Goal: Task Accomplishment & Management: Manage account settings

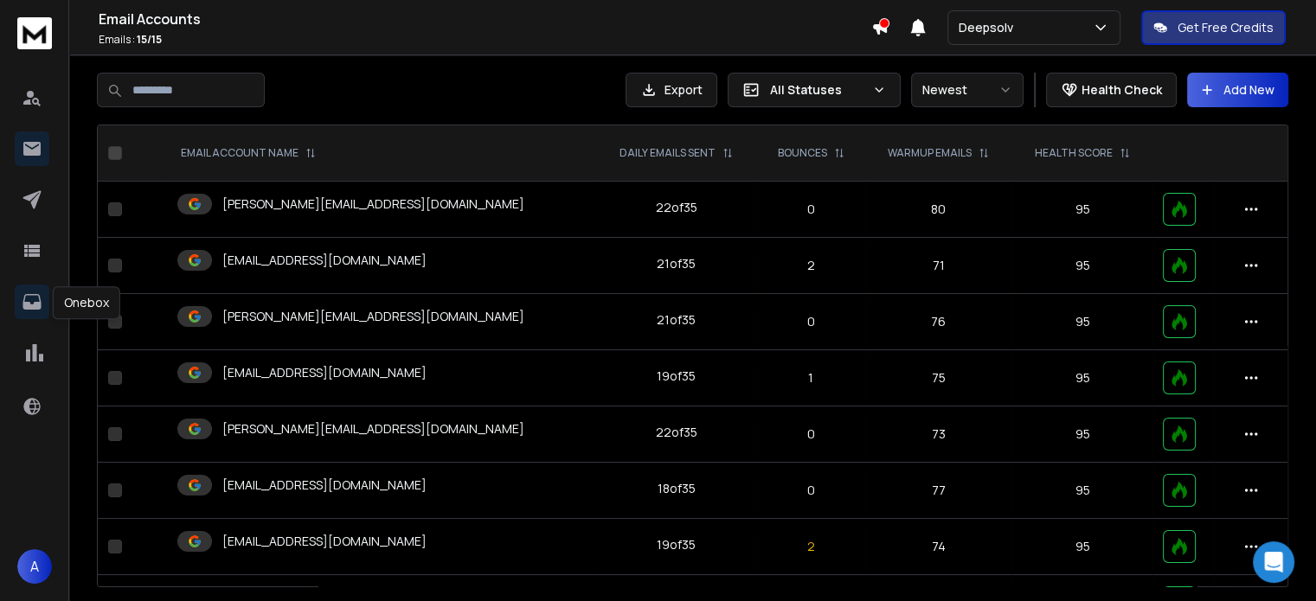
click at [42, 305] on link at bounding box center [32, 302] width 35 height 35
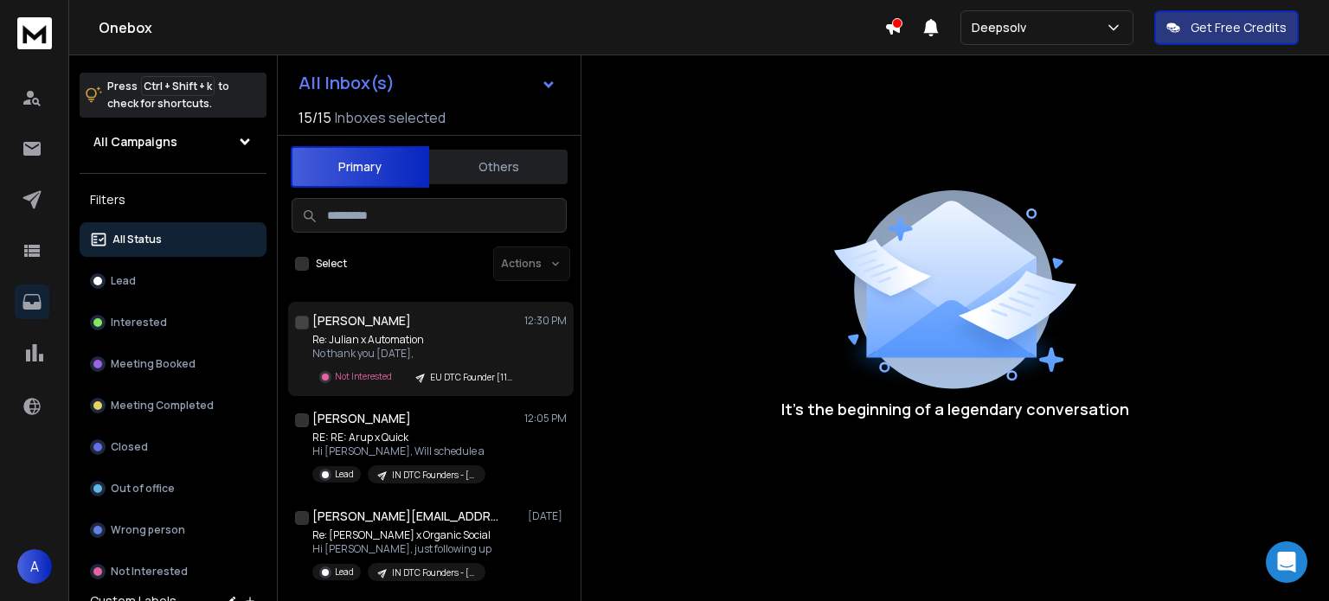
click at [347, 327] on h1 "Julian Neal" at bounding box center [361, 320] width 99 height 17
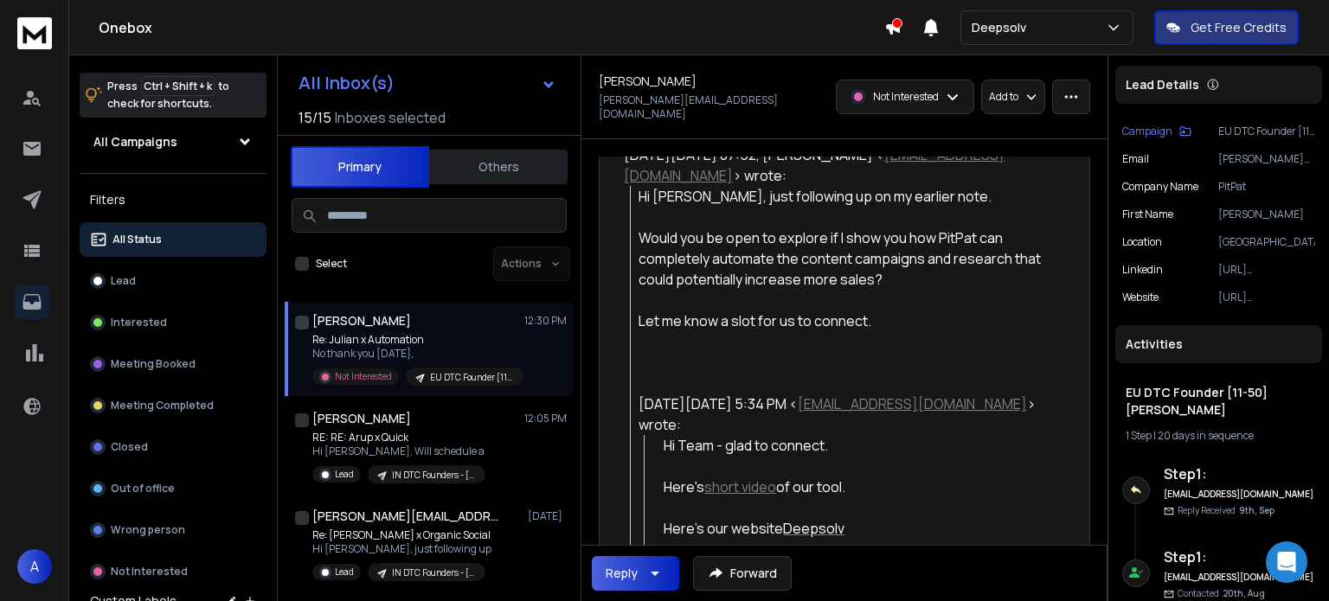
scroll to position [173, 0]
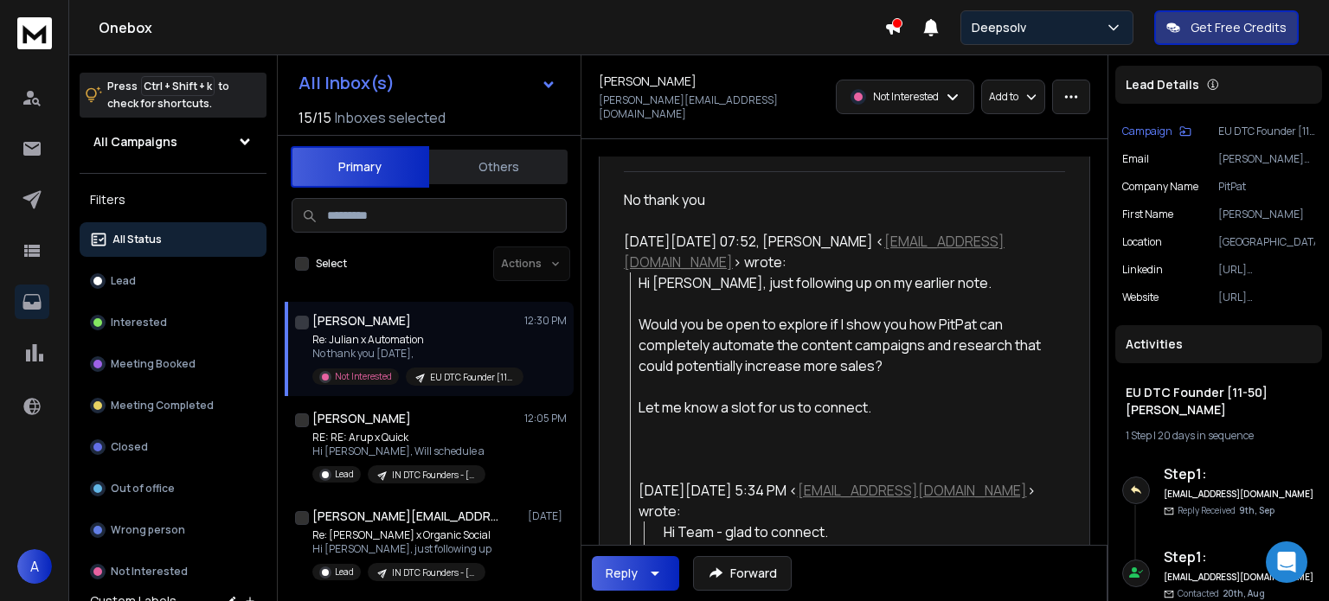
click at [1038, 25] on div "Deepsolv" at bounding box center [1047, 27] width 151 height 17
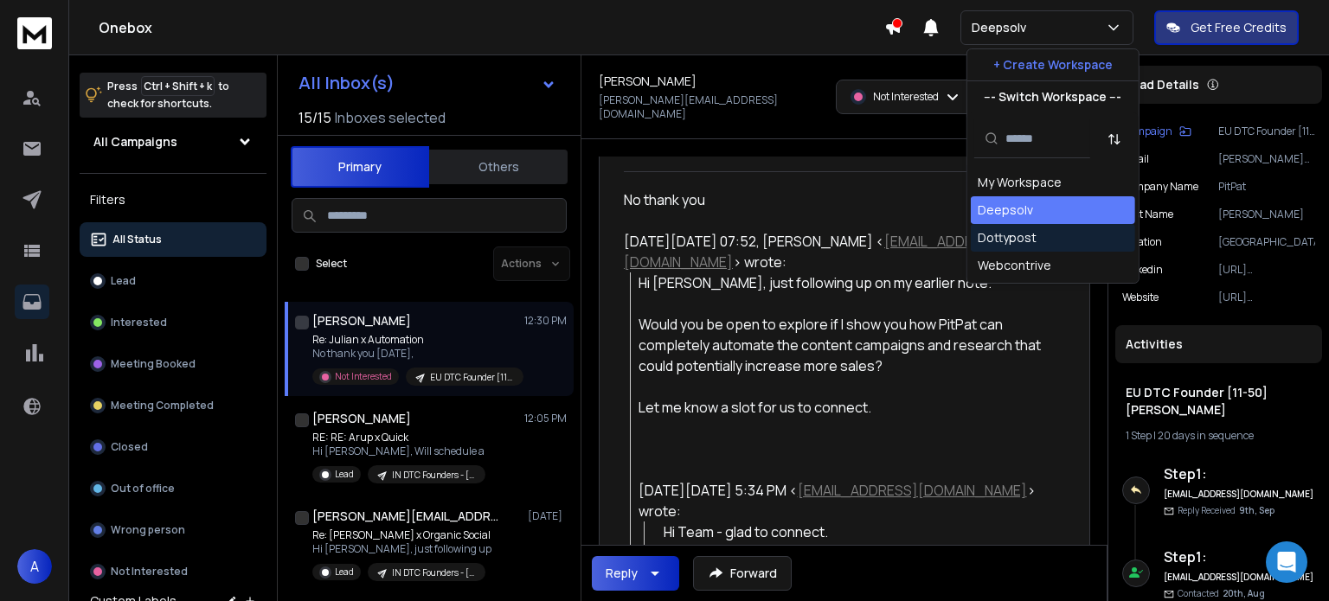
click at [992, 243] on div "Dottypost" at bounding box center [1007, 237] width 59 height 17
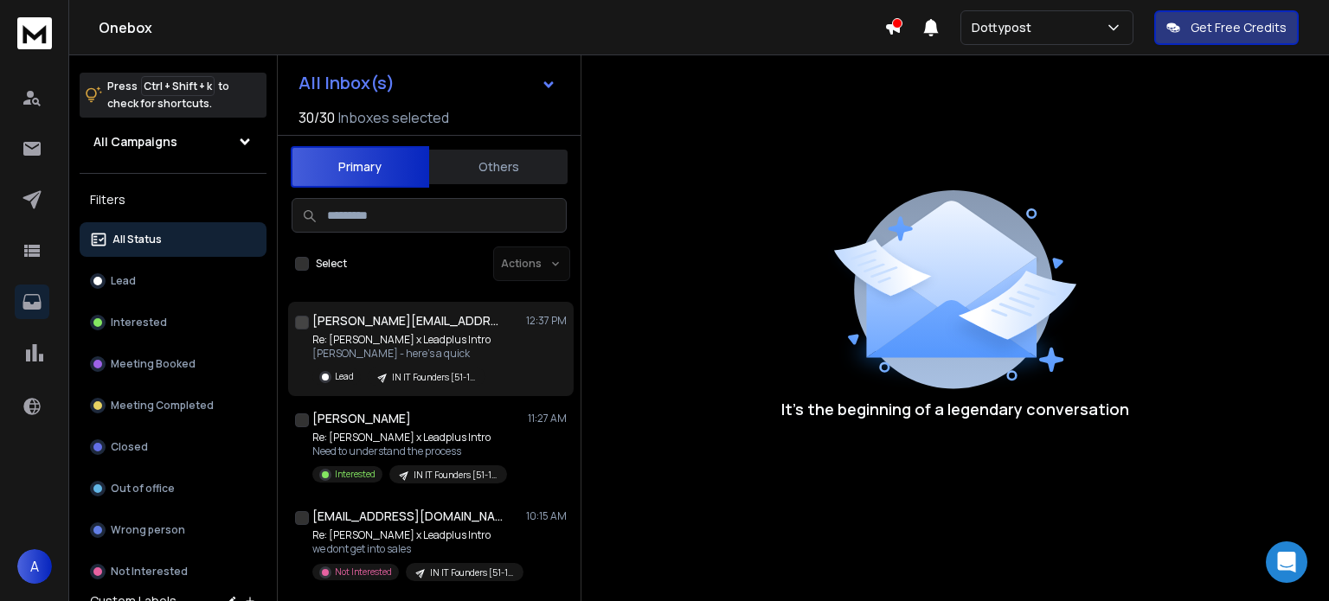
click at [433, 333] on p "Re: [PERSON_NAME] x Leadplus Intro" at bounding box center [401, 340] width 178 height 14
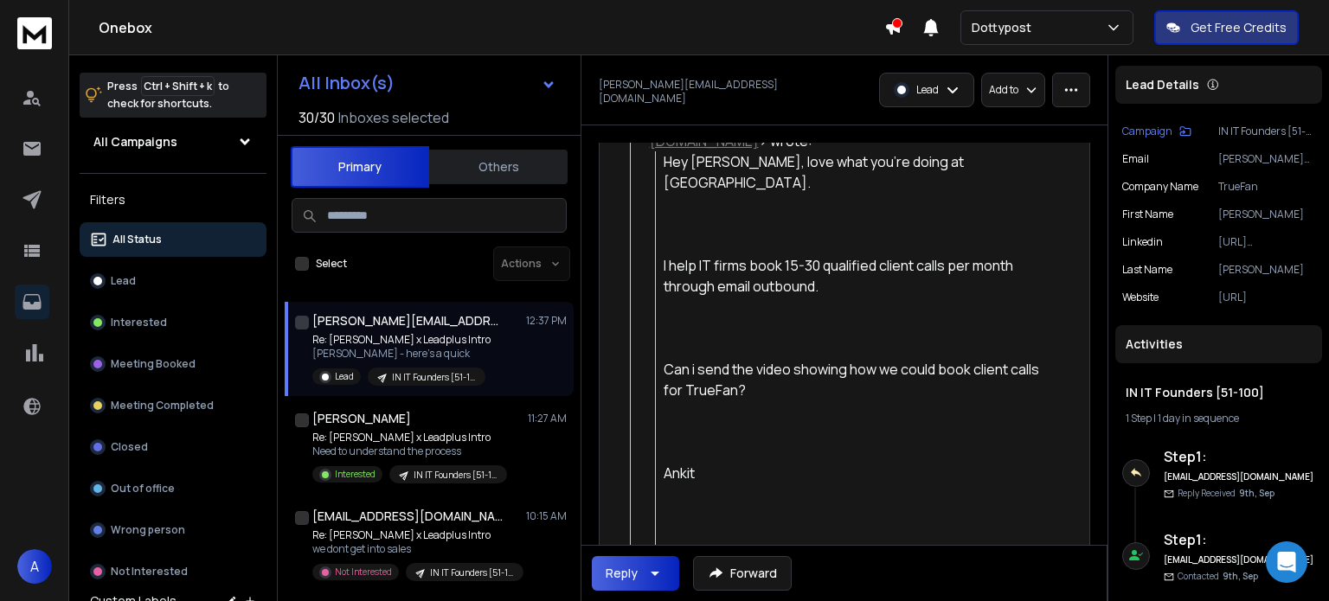
scroll to position [1028, 0]
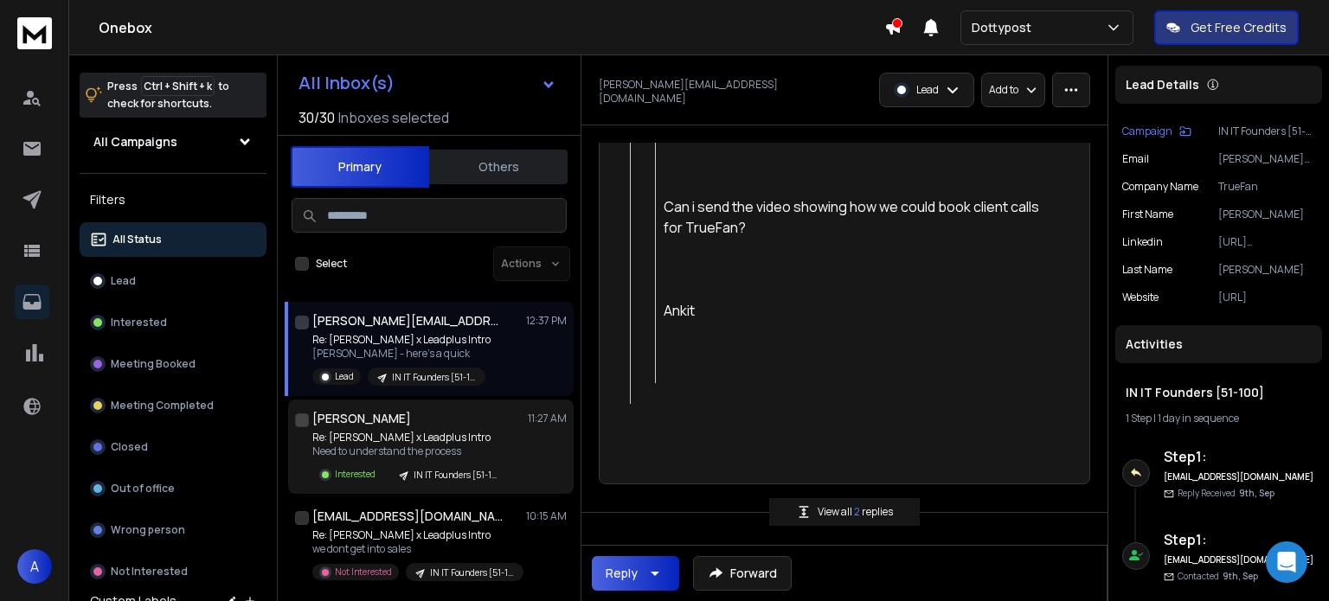
click at [489, 425] on div "[PERSON_NAME] 11:27 AM" at bounding box center [439, 418] width 254 height 17
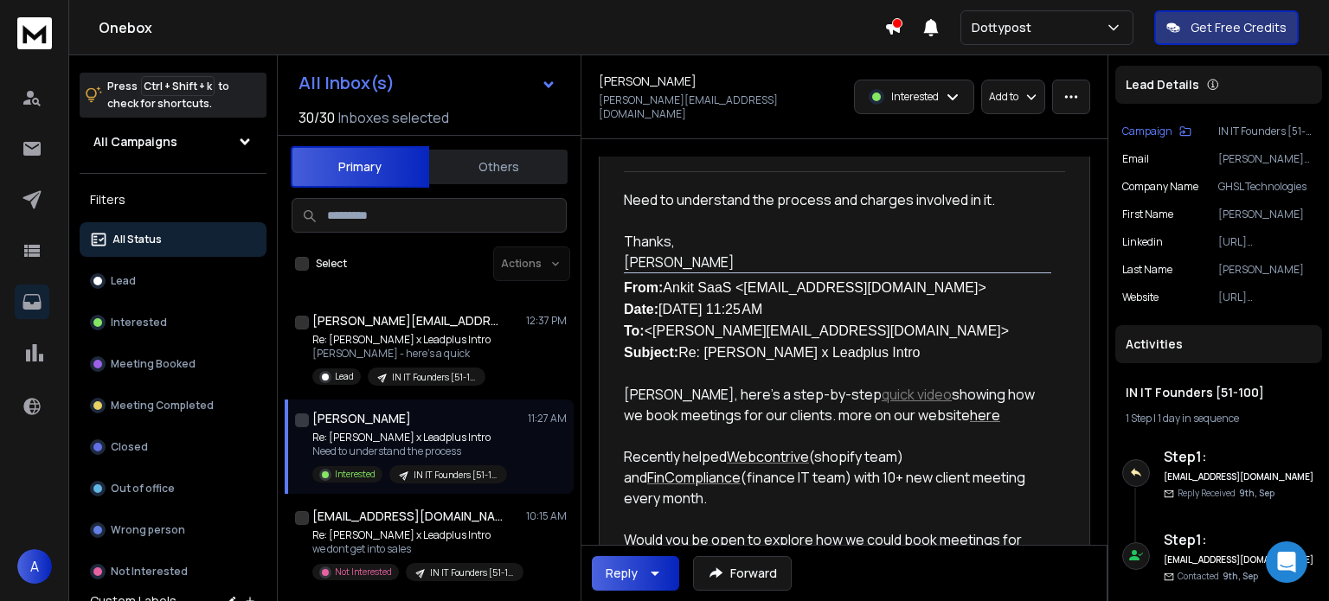
scroll to position [260, 0]
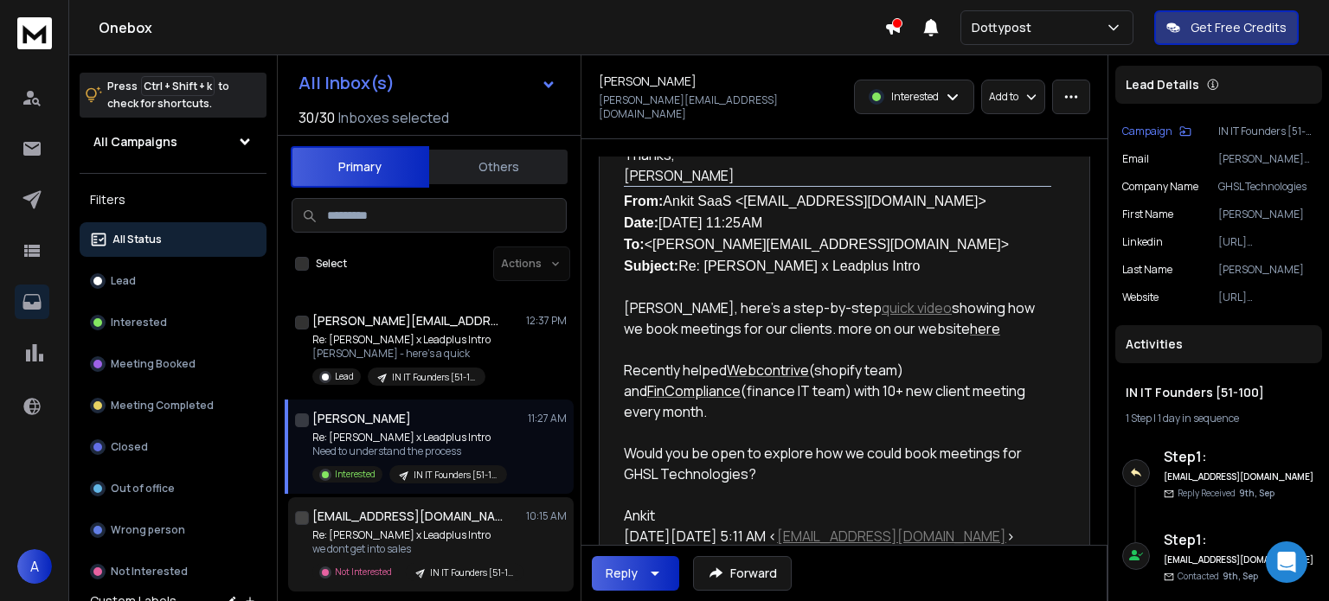
click at [416, 525] on div "[EMAIL_ADDRESS][DOMAIN_NAME] 10:15 AM Re: [PERSON_NAME] x Leadplus Intro we don…" at bounding box center [439, 545] width 254 height 74
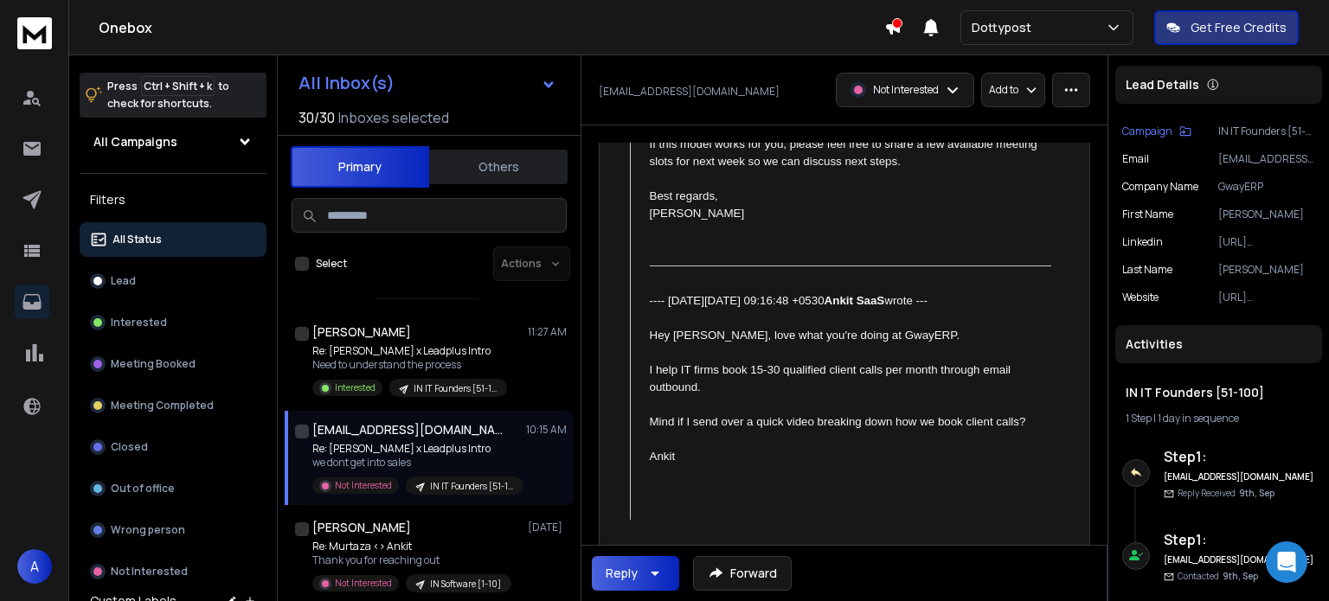
scroll to position [692, 0]
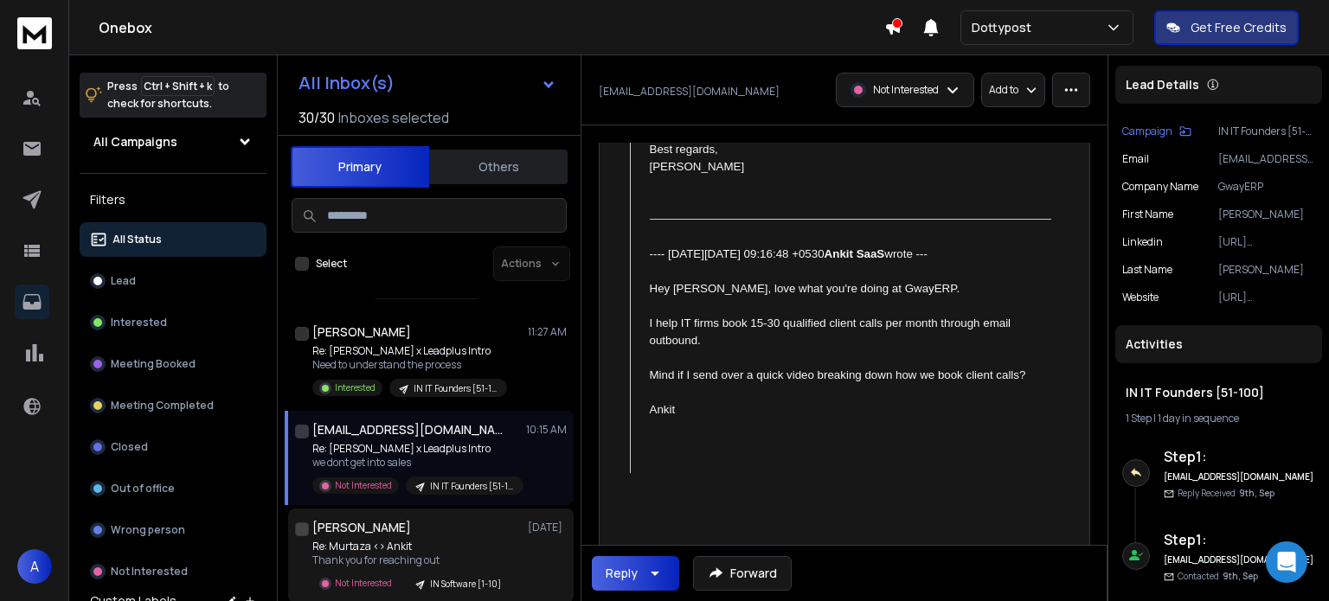
click at [411, 539] on div "[PERSON_NAME] [DATE] Re: [PERSON_NAME] <> Ankit Thank you for reaching out Not …" at bounding box center [439, 556] width 254 height 74
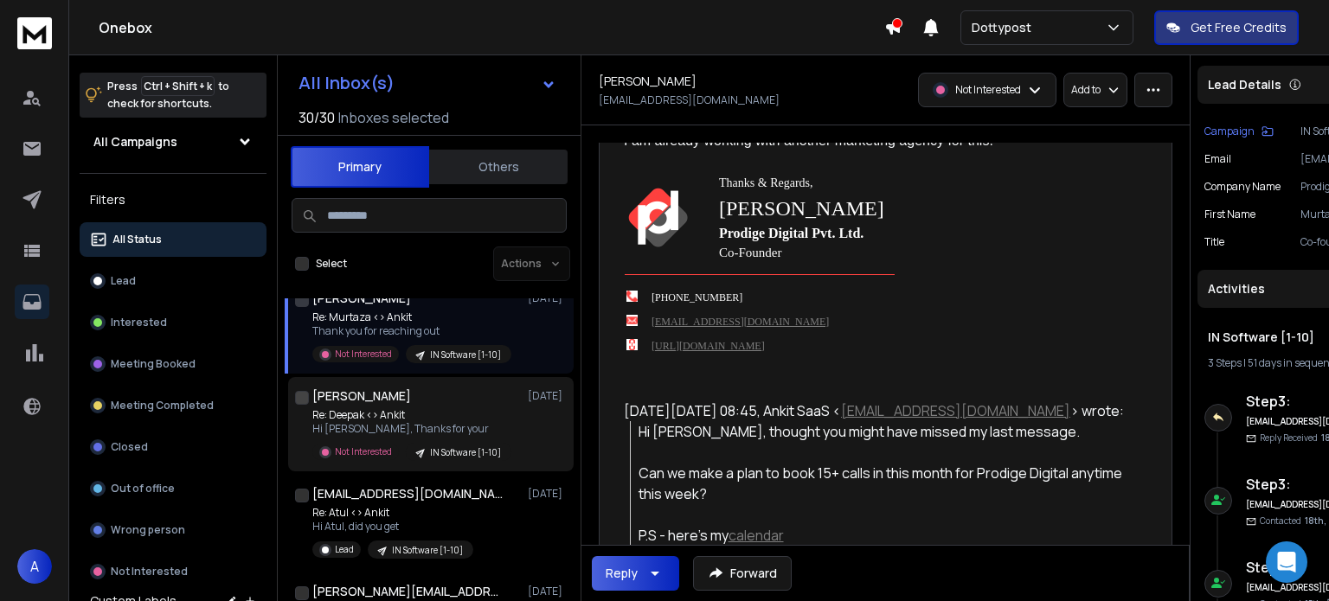
scroll to position [346, 0]
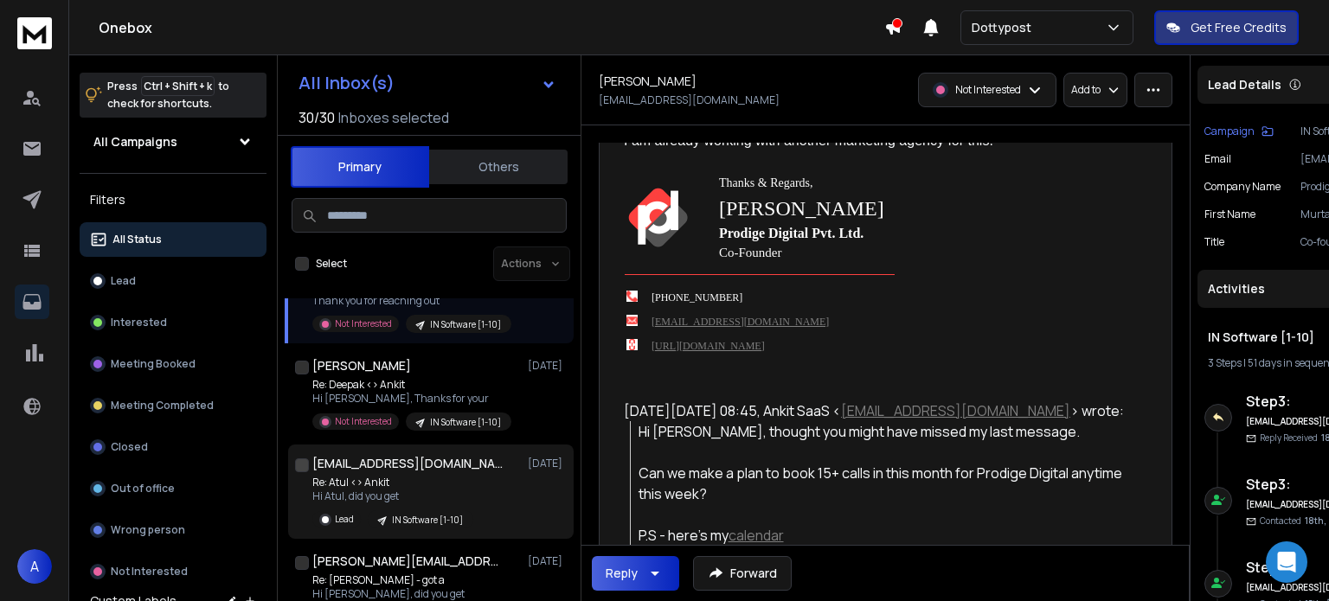
click at [420, 482] on p "Re: Atul <> Ankit" at bounding box center [392, 483] width 161 height 14
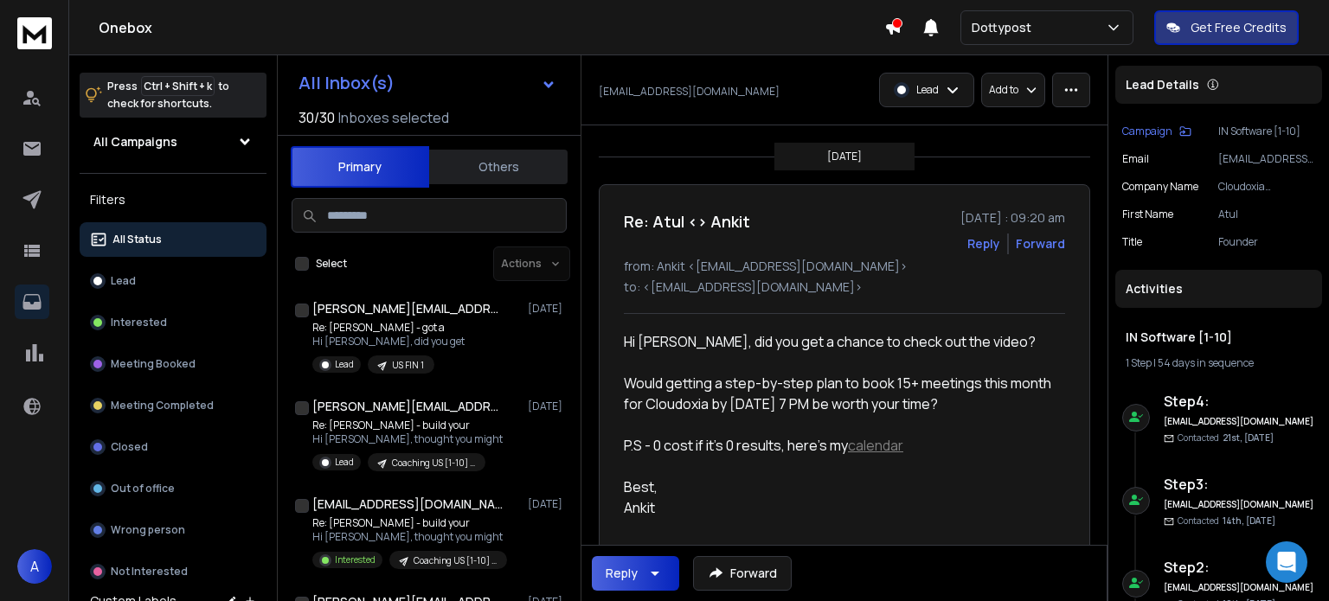
scroll to position [692, 0]
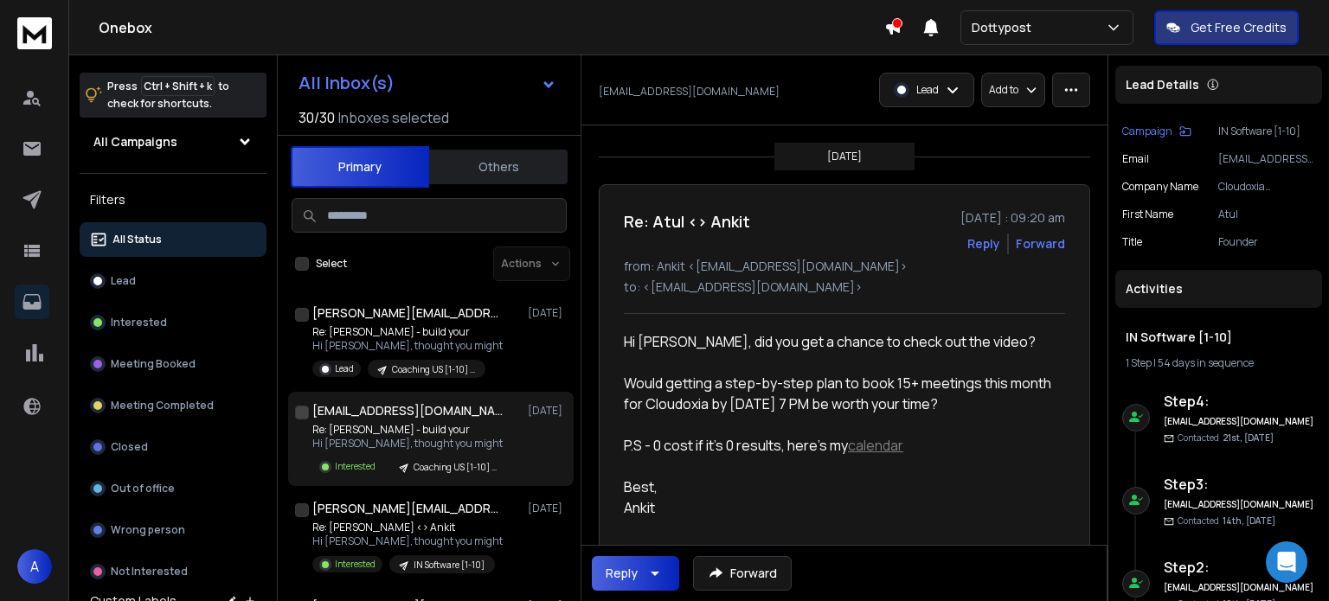
click at [425, 418] on h1 "[EMAIL_ADDRESS][DOMAIN_NAME]" at bounding box center [407, 410] width 190 height 17
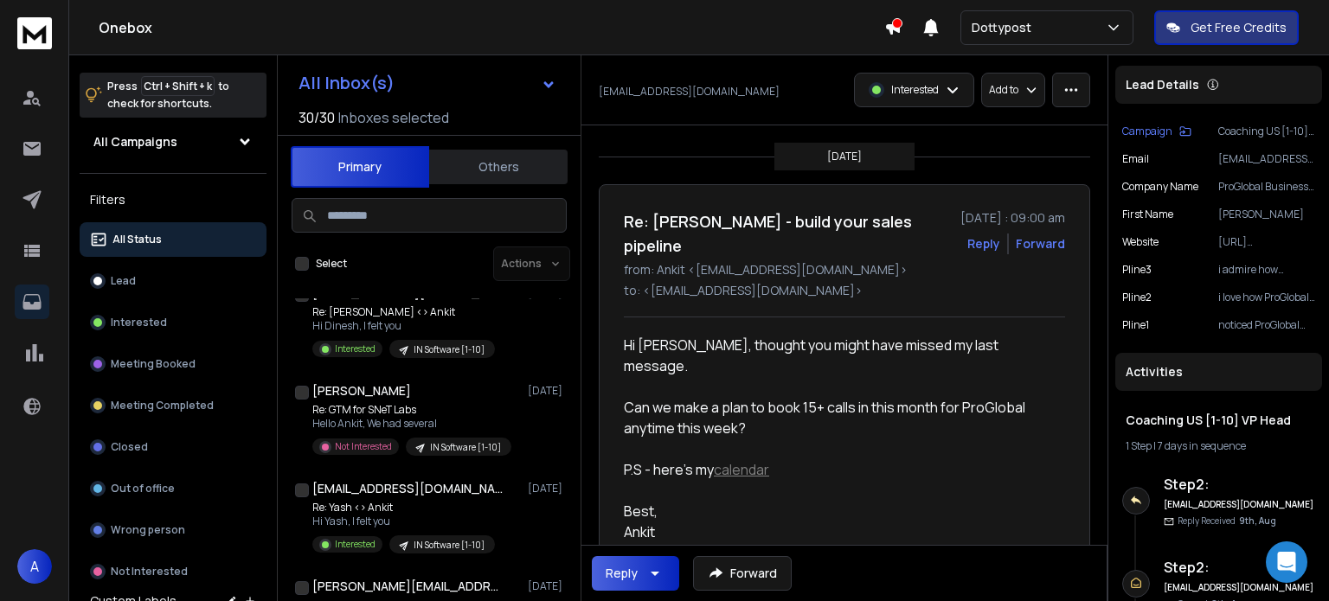
scroll to position [1644, 0]
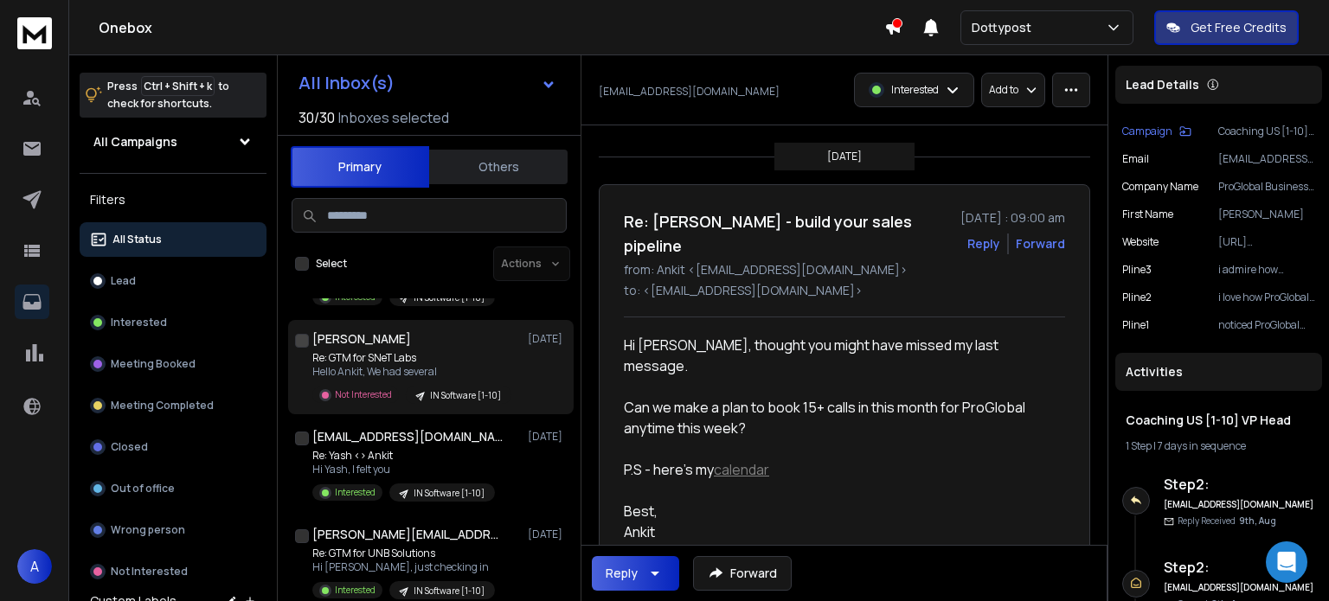
click at [380, 362] on p "Re: GTM for SNeT Labs" at bounding box center [411, 358] width 199 height 14
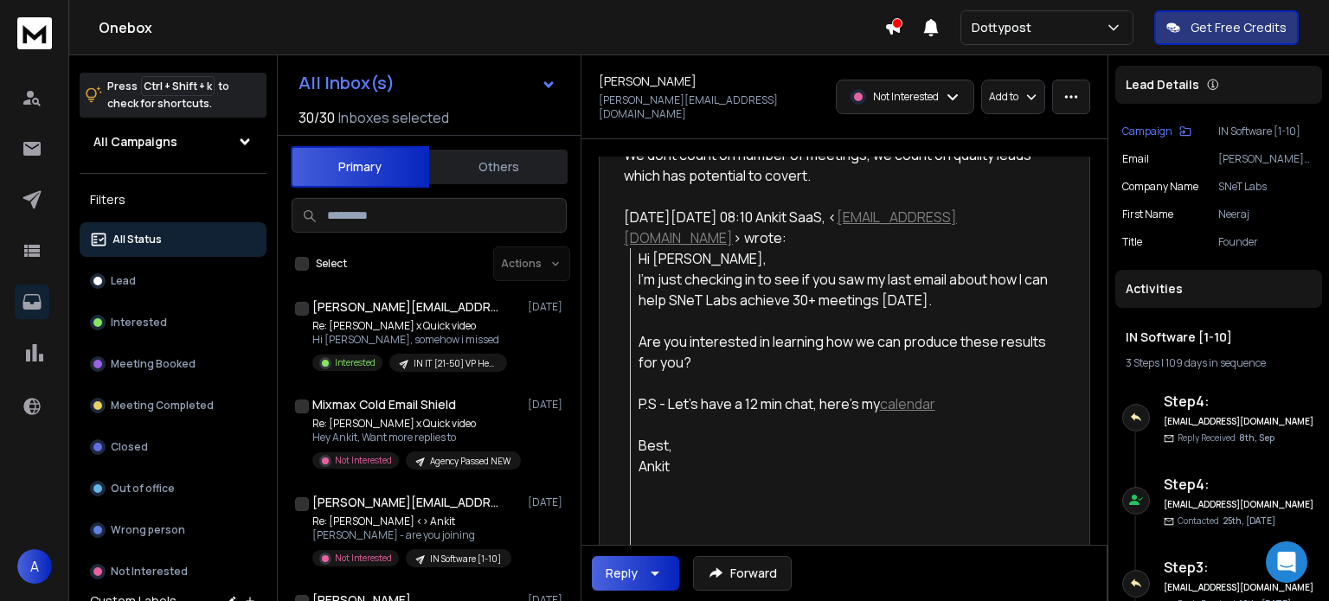
scroll to position [3577, 0]
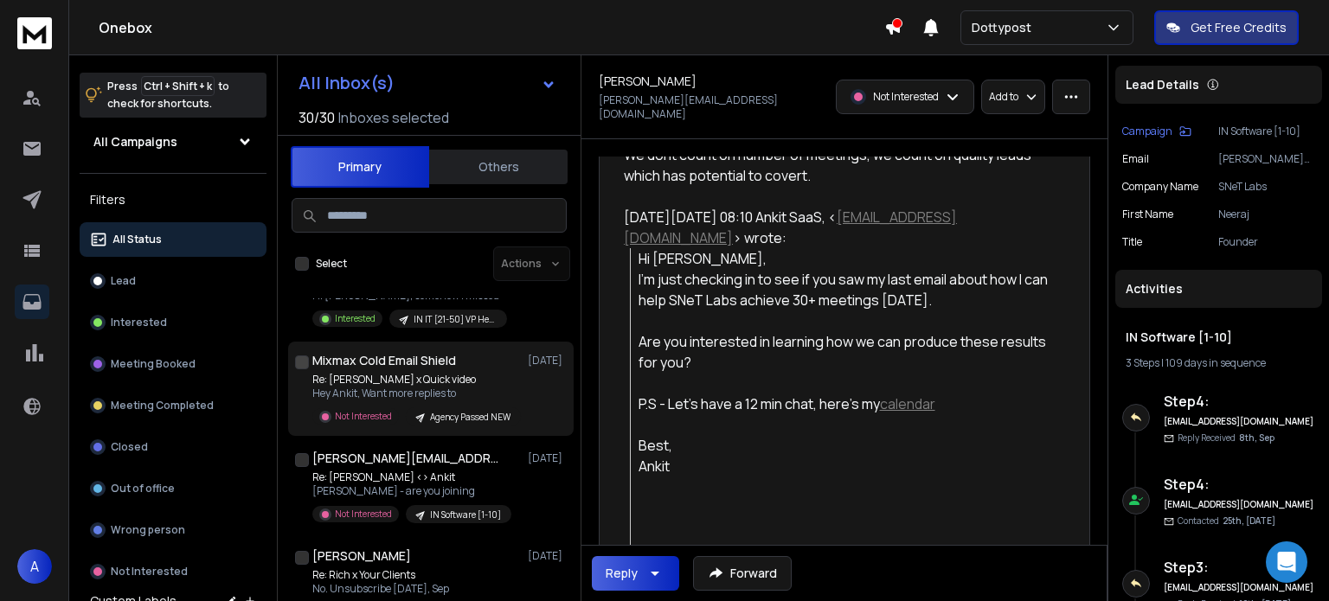
click at [415, 362] on h1 "Mixmax Cold Email Shield" at bounding box center [384, 360] width 144 height 17
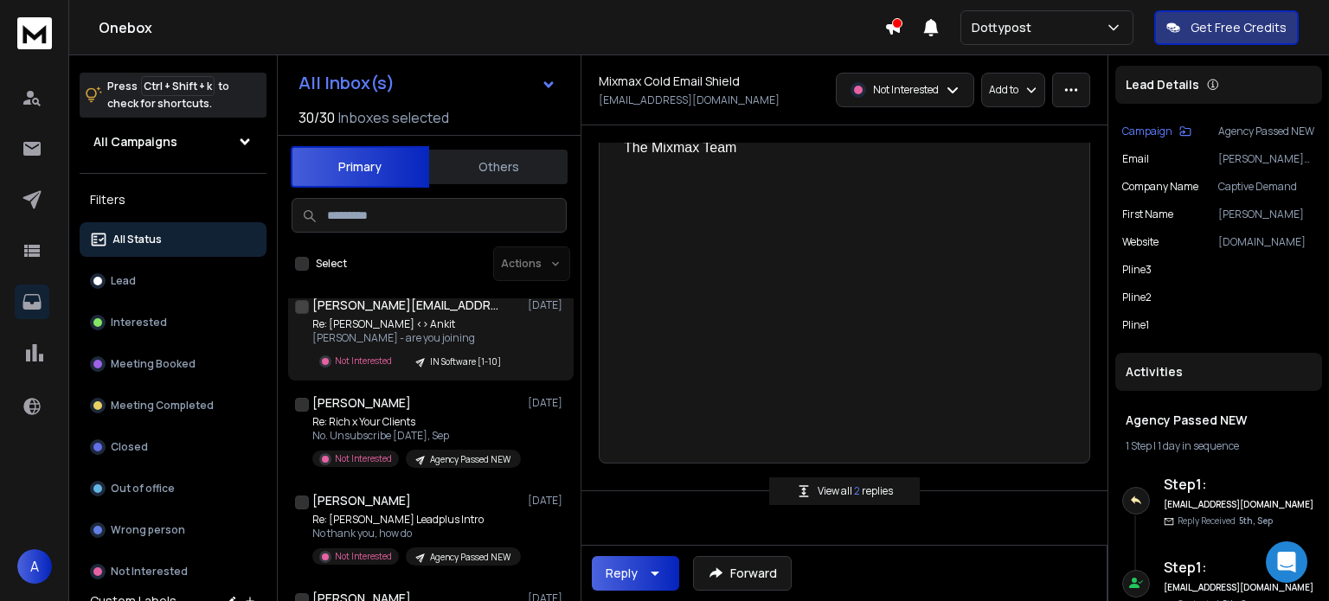
scroll to position [3739, 0]
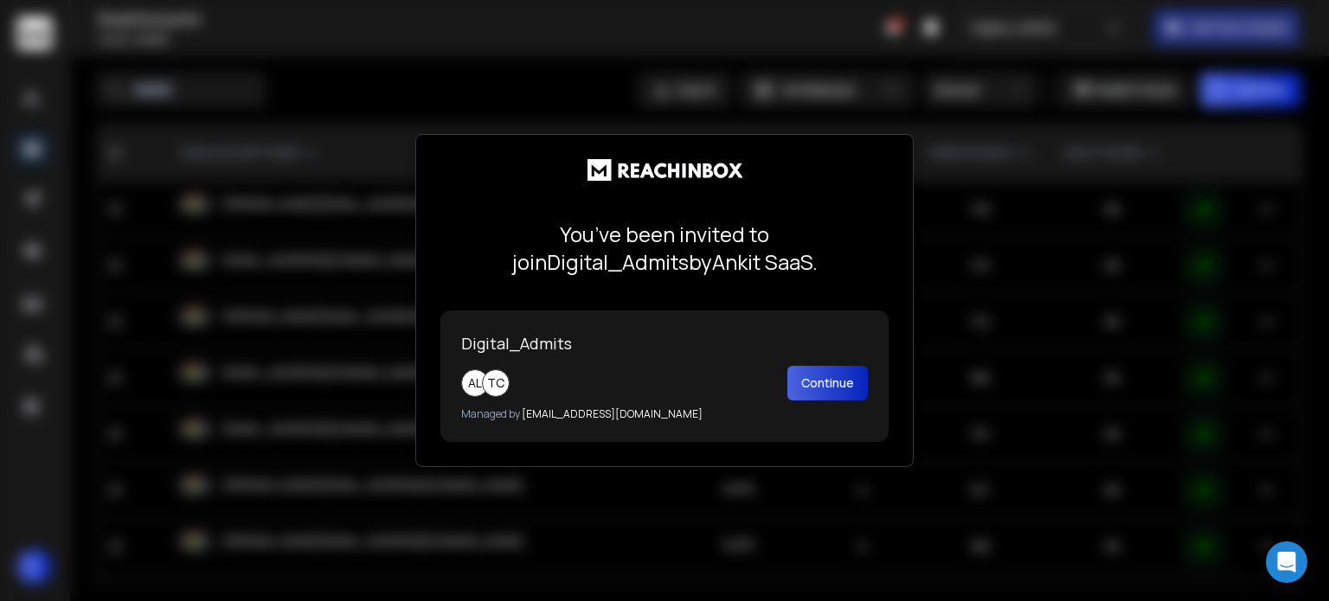
click at [794, 382] on button "Continue" at bounding box center [827, 383] width 80 height 35
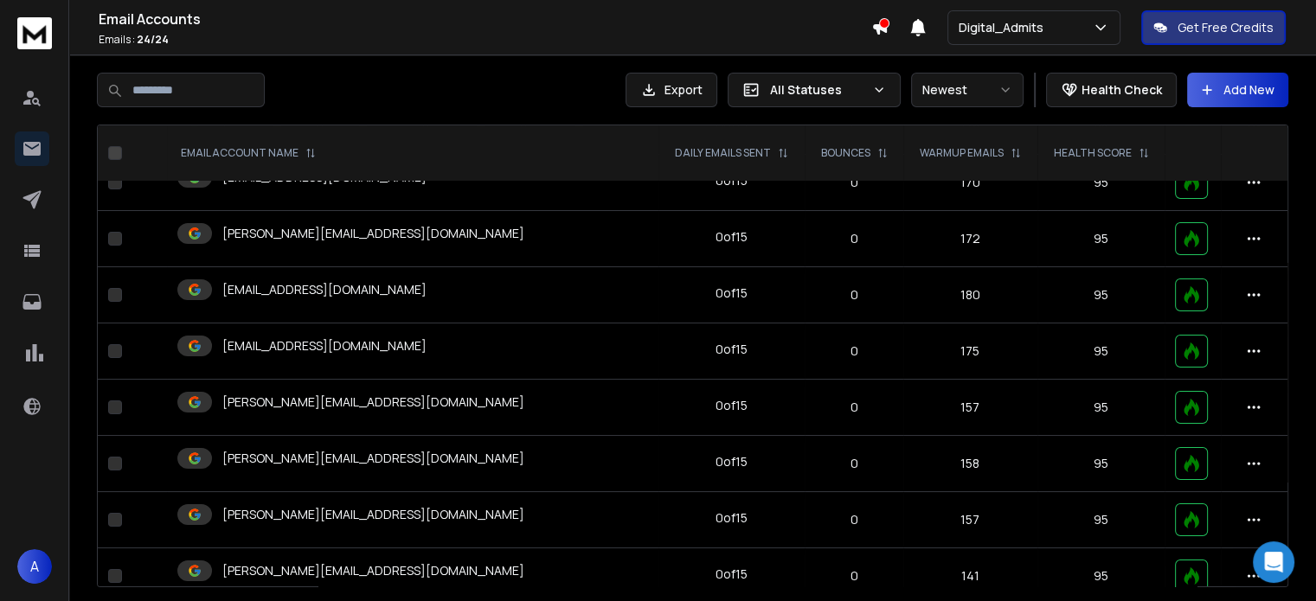
scroll to position [87, 0]
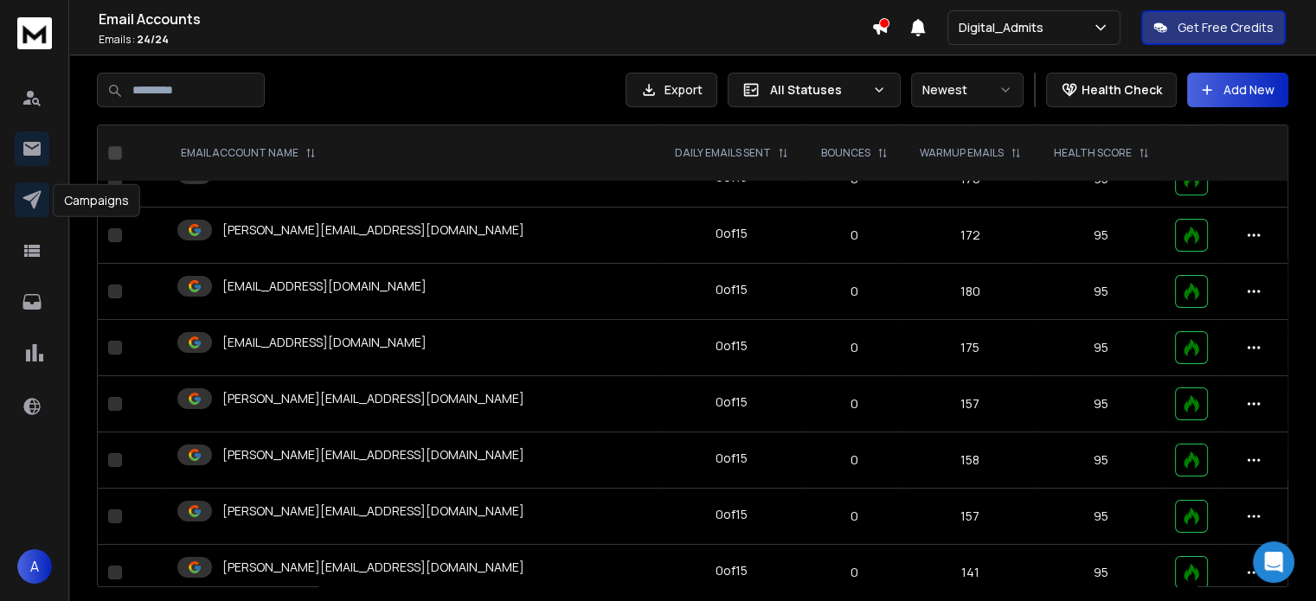
click at [42, 204] on link at bounding box center [32, 200] width 35 height 35
